Goal: Task Accomplishment & Management: Manage account settings

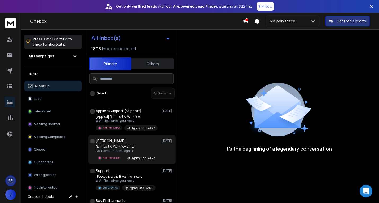
click at [162, 143] on p "[DATE]" at bounding box center [168, 141] width 12 height 4
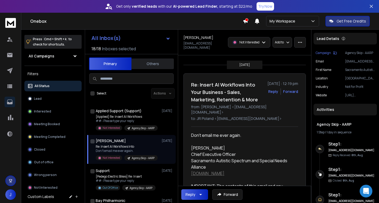
click at [301, 40] on icon "button" at bounding box center [300, 42] width 5 height 5
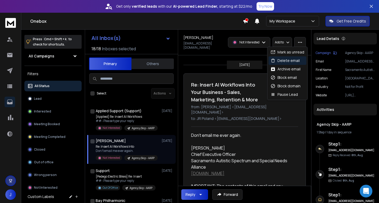
click at [292, 59] on div "Delete email" at bounding box center [285, 60] width 29 height 5
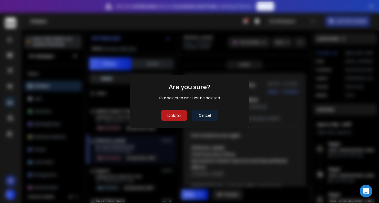
click at [176, 114] on button "Delete" at bounding box center [173, 115] width 25 height 11
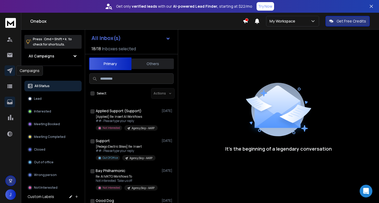
click at [10, 72] on icon at bounding box center [10, 71] width 6 height 6
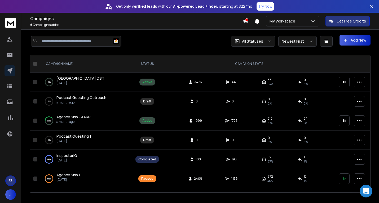
click at [78, 77] on span "MNC Village Towers DST" at bounding box center [80, 78] width 48 height 5
